Goal: Task Accomplishment & Management: Manage account settings

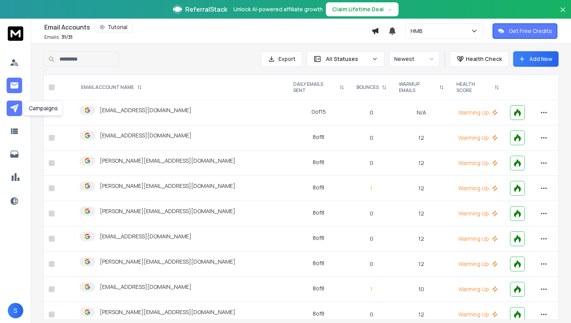
click at [19, 109] on link at bounding box center [15, 109] width 16 height 16
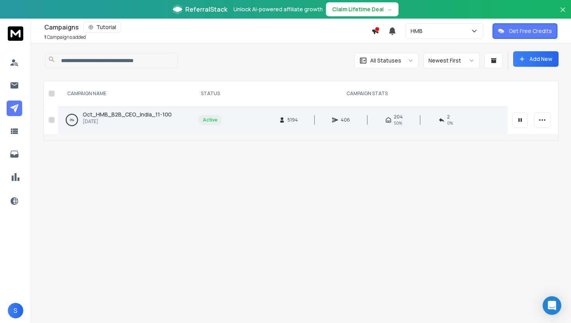
click at [129, 122] on p "[DATE]" at bounding box center [127, 121] width 89 height 6
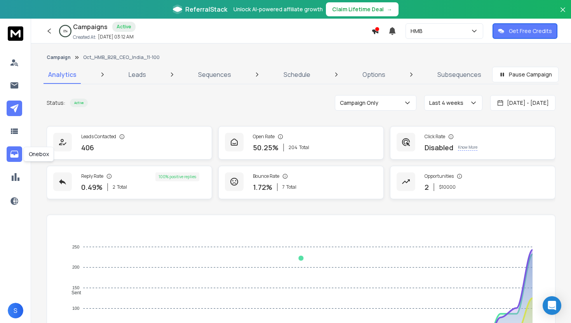
click at [16, 155] on icon at bounding box center [14, 154] width 8 height 7
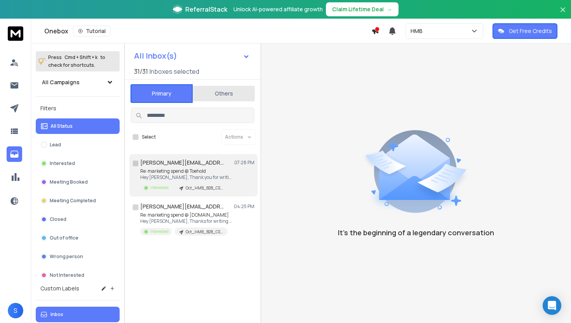
click at [197, 167] on div "[PERSON_NAME][EMAIL_ADDRESS][DOMAIN_NAME] 07:28 PM Re: marketing spend @ [GEOGR…" at bounding box center [197, 175] width 114 height 33
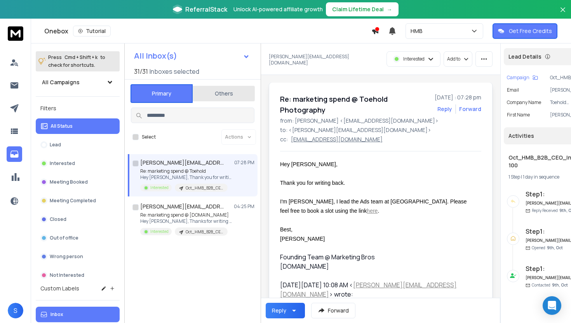
scroll to position [28, 0]
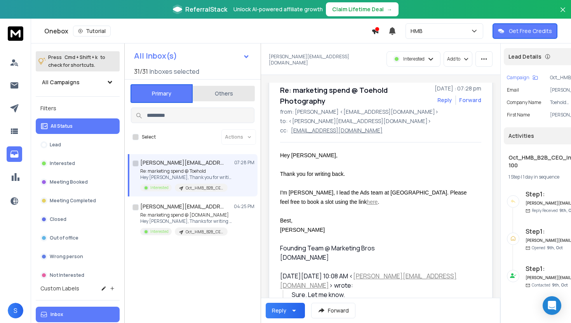
click at [367, 203] on link "here" at bounding box center [372, 202] width 11 height 6
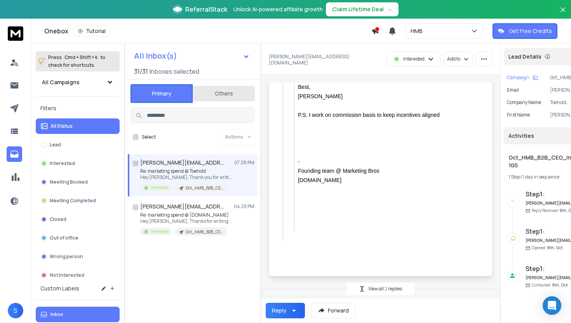
scroll to position [741, 0]
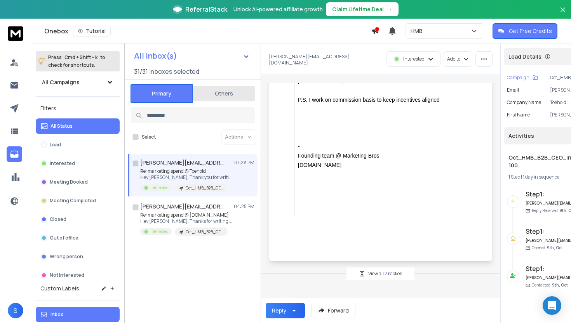
click at [373, 271] on p "View all 2 replies" at bounding box center [385, 274] width 34 height 6
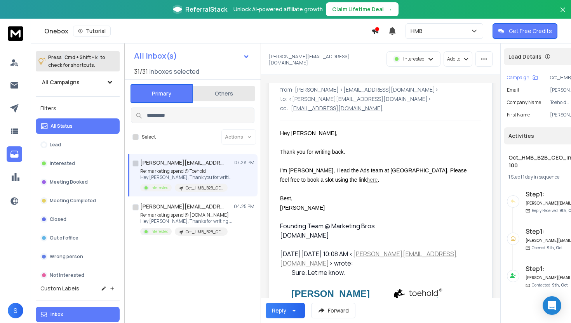
scroll to position [38, 0]
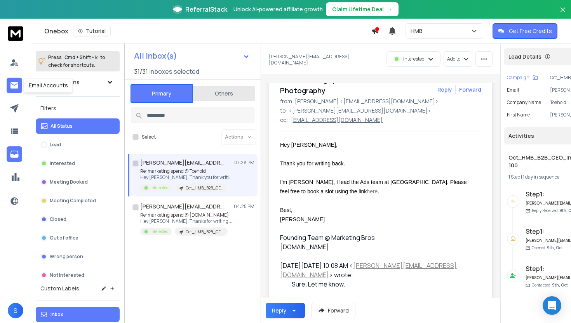
click at [16, 86] on icon at bounding box center [14, 85] width 8 height 6
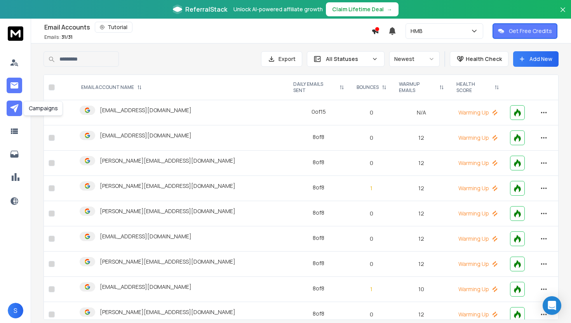
click at [10, 109] on icon at bounding box center [14, 108] width 9 height 9
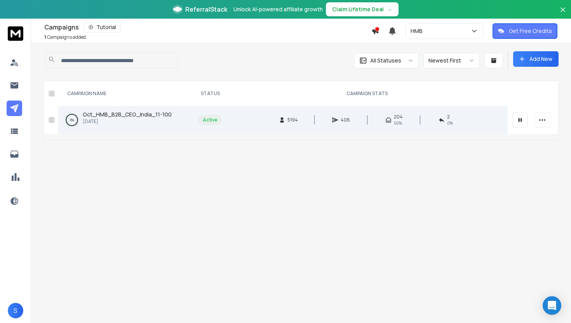
click at [132, 116] on span "Oct_HMB_B2B_CEO_India_11-100" at bounding box center [127, 114] width 89 height 7
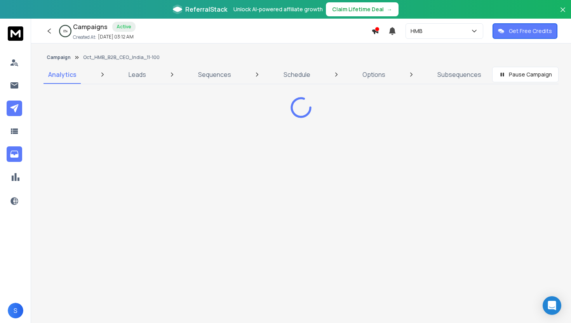
click at [12, 162] on link at bounding box center [15, 154] width 16 height 16
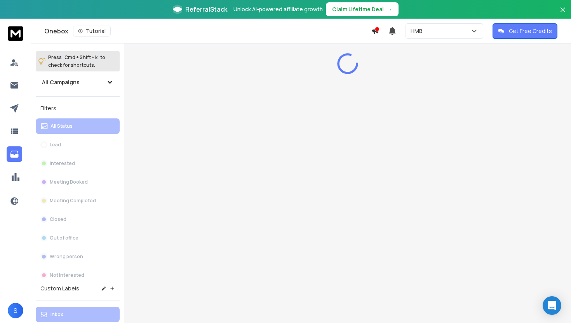
click at [81, 147] on div "All Status Lead Interested Meeting Booked Meeting Completed Closed Out of offic…" at bounding box center [78, 200] width 84 height 165
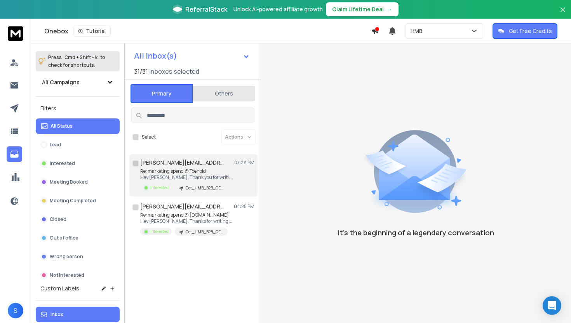
click at [178, 175] on p "Hey [PERSON_NAME], Thank you for writing" at bounding box center [186, 177] width 93 height 6
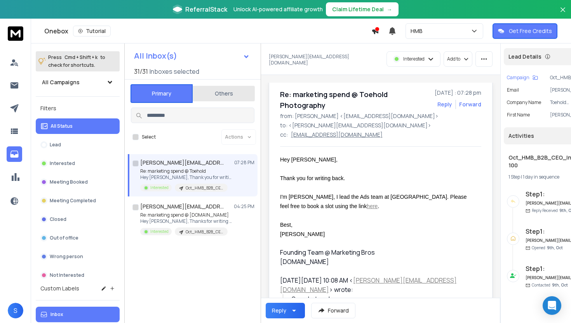
scroll to position [29, 0]
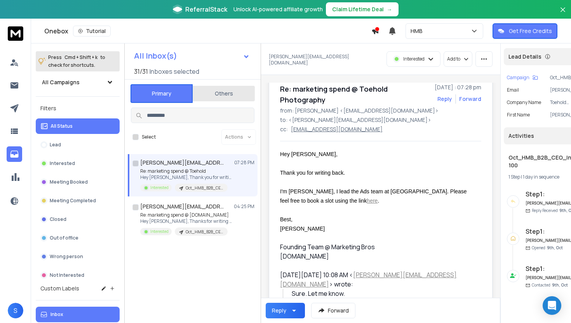
click at [367, 201] on link "here" at bounding box center [372, 201] width 11 height 6
click at [226, 88] on button "Others" at bounding box center [224, 93] width 62 height 17
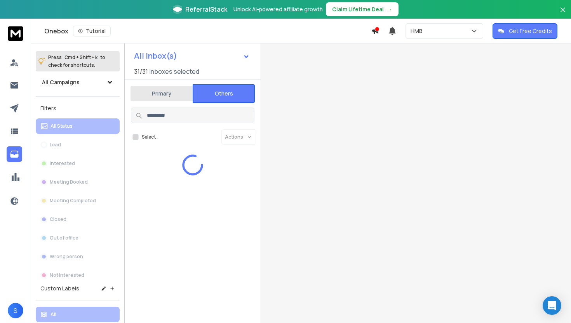
scroll to position [0, 0]
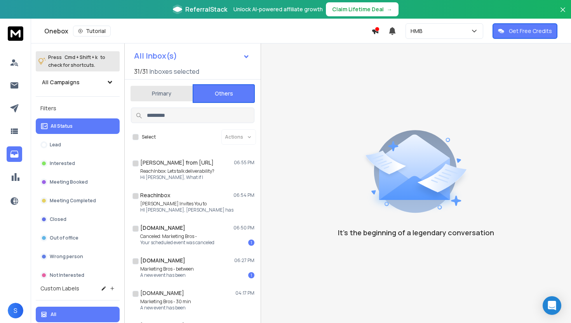
click at [157, 83] on div "All Inbox(s) 31 / 31 Inboxes selected Primary Others Select Actions [PERSON_NAM…" at bounding box center [193, 205] width 136 height 323
click at [157, 89] on button "Primary" at bounding box center [162, 93] width 62 height 17
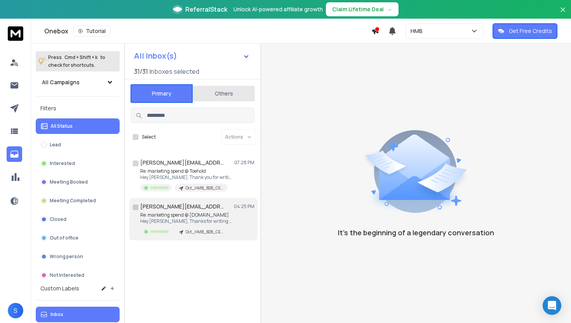
click at [158, 213] on p "Re: marketing spend @ [DOMAIN_NAME]" at bounding box center [186, 215] width 93 height 6
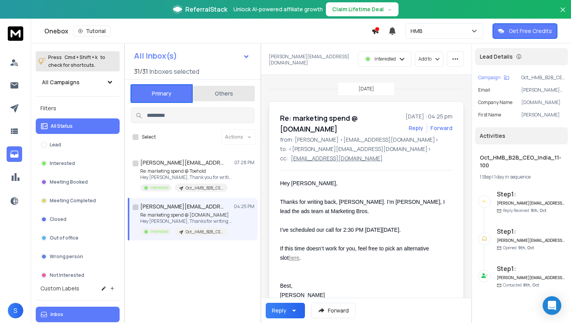
click at [400, 58] on icon at bounding box center [402, 59] width 6 height 6
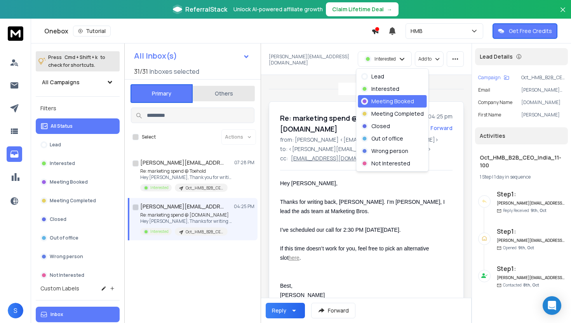
click at [394, 104] on p "Meeting Booked" at bounding box center [392, 102] width 43 height 8
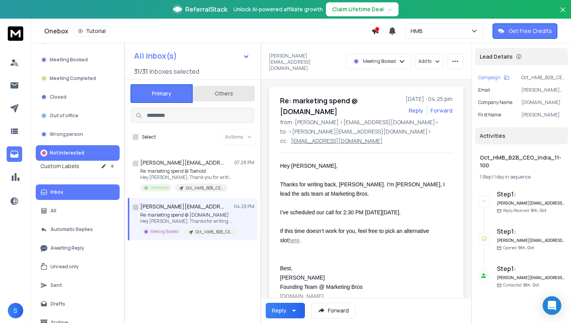
scroll to position [142, 0]
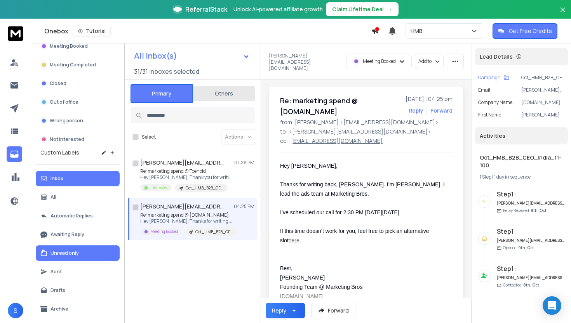
click at [77, 246] on button "Unread only" at bounding box center [78, 254] width 84 height 16
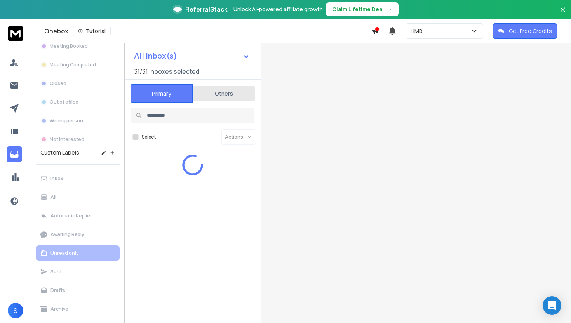
scroll to position [0, 0]
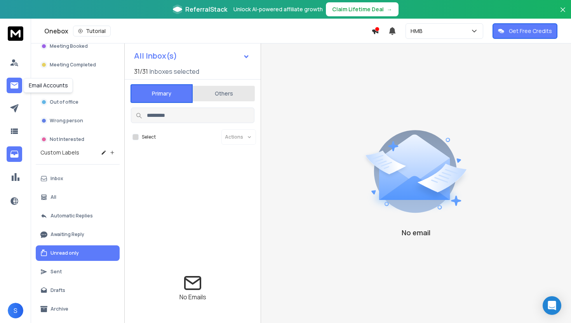
click at [13, 83] on icon at bounding box center [14, 85] width 8 height 6
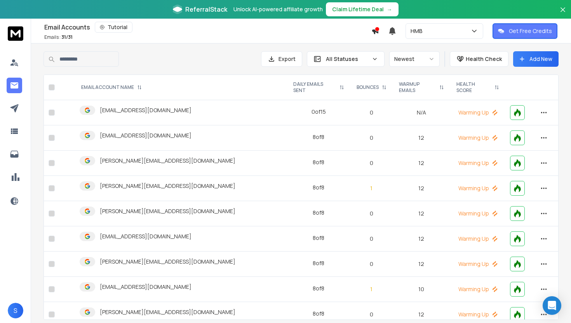
click at [23, 102] on div at bounding box center [16, 110] width 18 height 18
click at [16, 102] on link at bounding box center [15, 109] width 16 height 16
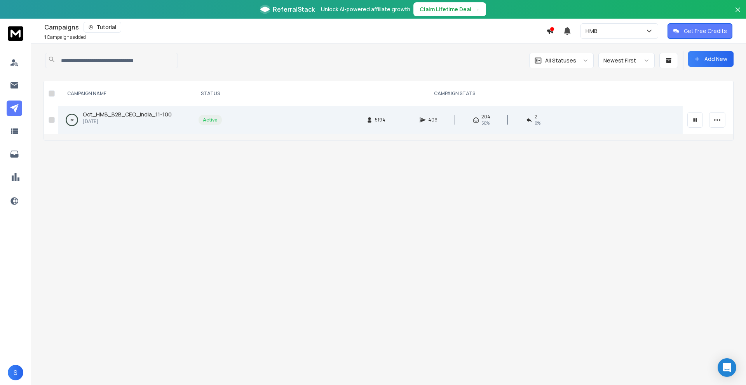
click at [183, 115] on div "0 % Oct_HMB_B2B_CEO_India_11-100 [DATE]" at bounding box center [126, 120] width 120 height 19
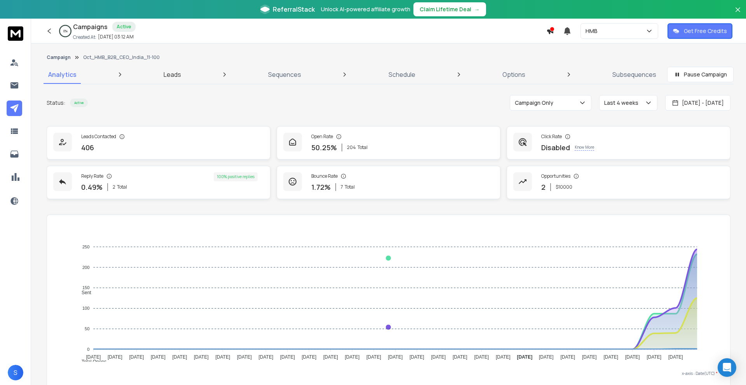
click at [176, 75] on p "Leads" at bounding box center [172, 74] width 17 height 9
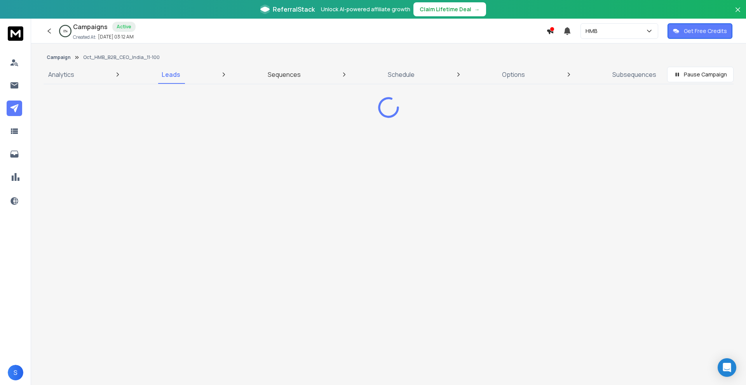
click at [277, 76] on p "Sequences" at bounding box center [284, 74] width 33 height 9
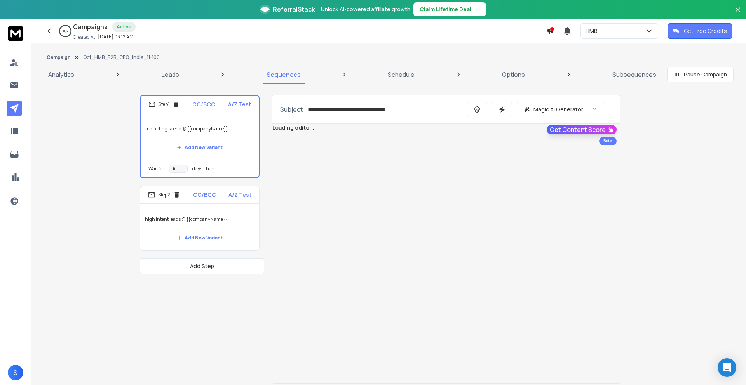
click at [207, 74] on div "Analytics Leads Sequences Schedule Options Subsequences" at bounding box center [352, 74] width 617 height 19
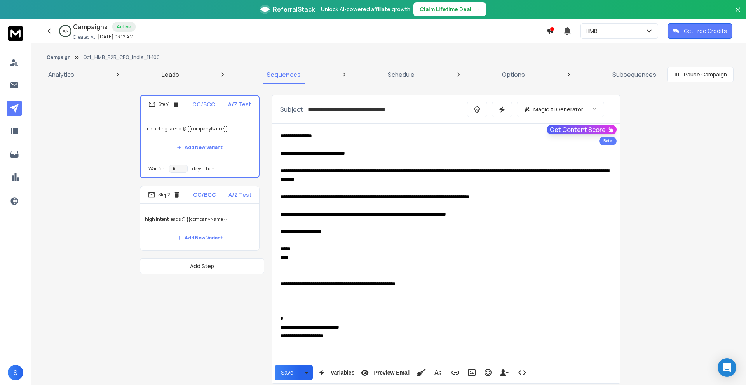
click at [179, 75] on p "Leads" at bounding box center [170, 74] width 17 height 9
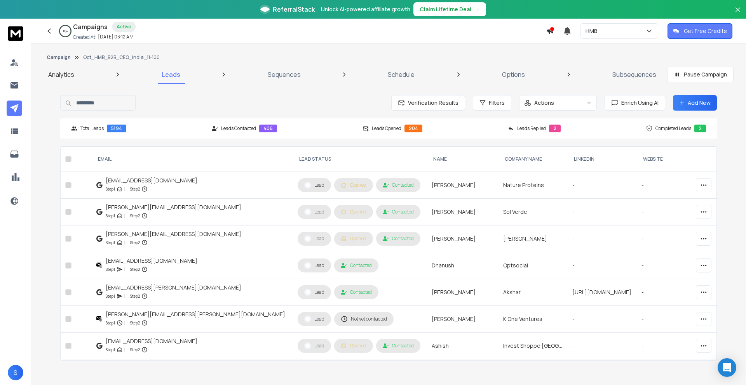
click at [65, 76] on p "Analytics" at bounding box center [61, 74] width 26 height 9
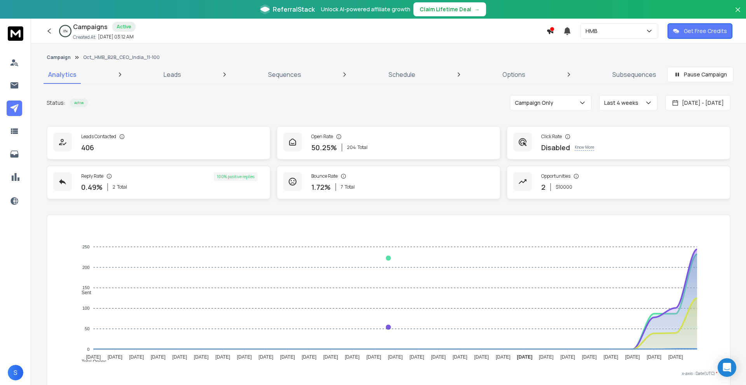
click at [22, 105] on div at bounding box center [16, 110] width 18 height 18
click at [14, 86] on icon at bounding box center [14, 85] width 8 height 6
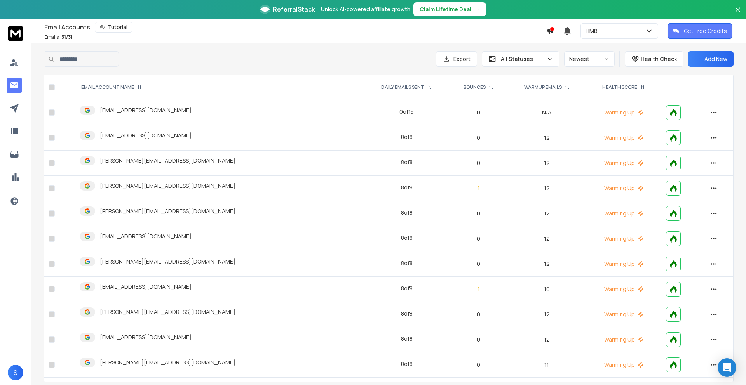
click at [23, 119] on div at bounding box center [16, 131] width 18 height 162
click at [16, 107] on icon at bounding box center [14, 108] width 8 height 8
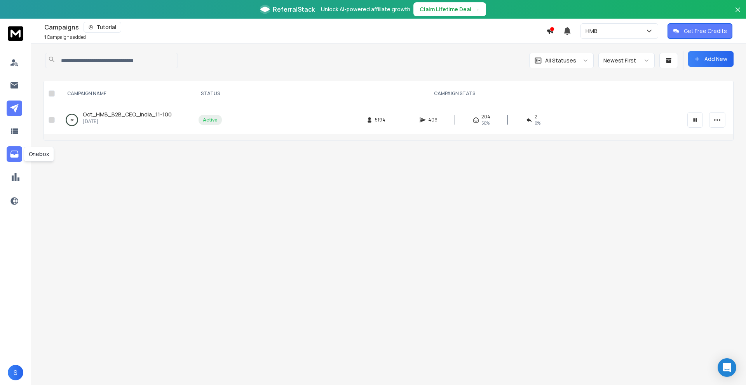
click at [10, 151] on icon at bounding box center [14, 154] width 9 height 9
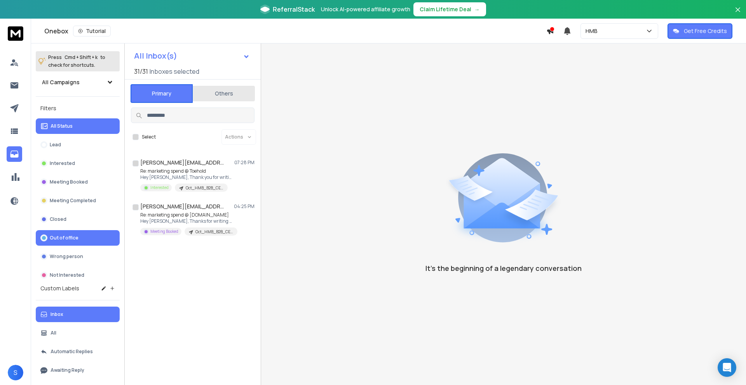
scroll to position [80, 0]
